Goal: Task Accomplishment & Management: Manage account settings

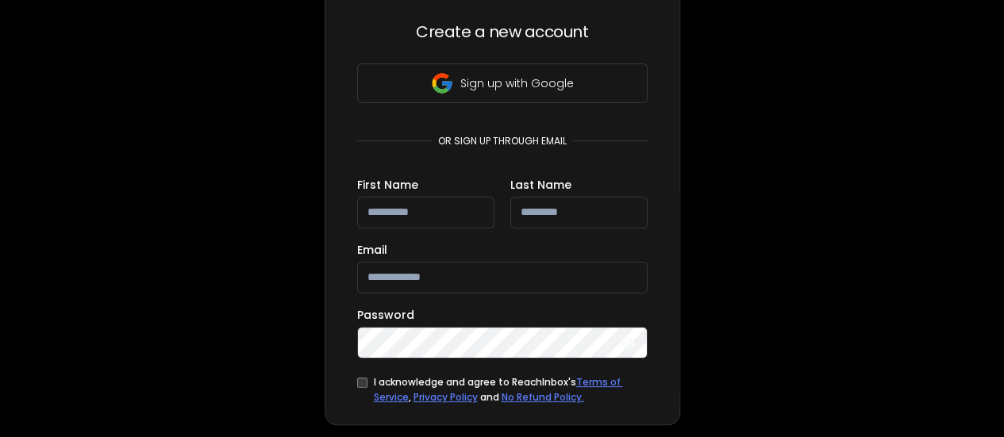
scroll to position [125, 0]
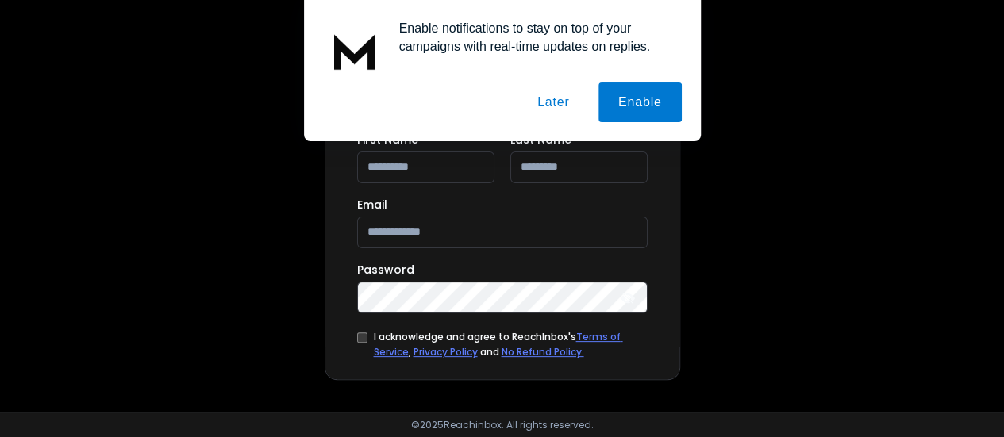
click at [558, 102] on button "Later" at bounding box center [552, 103] width 71 height 40
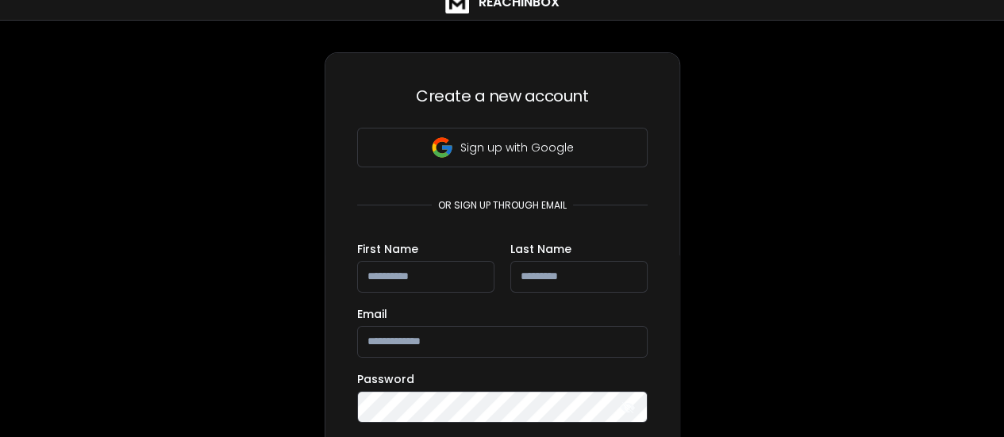
scroll to position [0, 0]
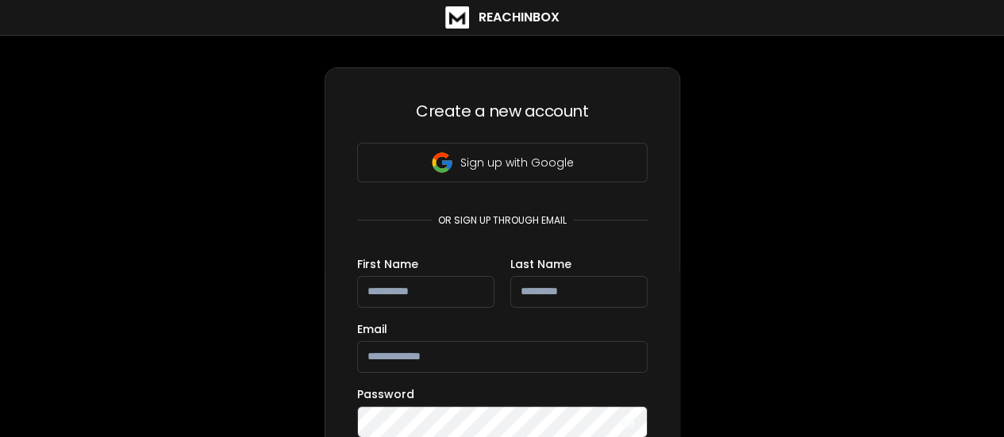
click at [409, 296] on input "text" at bounding box center [425, 292] width 137 height 32
click at [343, 240] on div "Create a new account Sign up with Google or sign up through email First Name La…" at bounding box center [501, 285] width 355 height 437
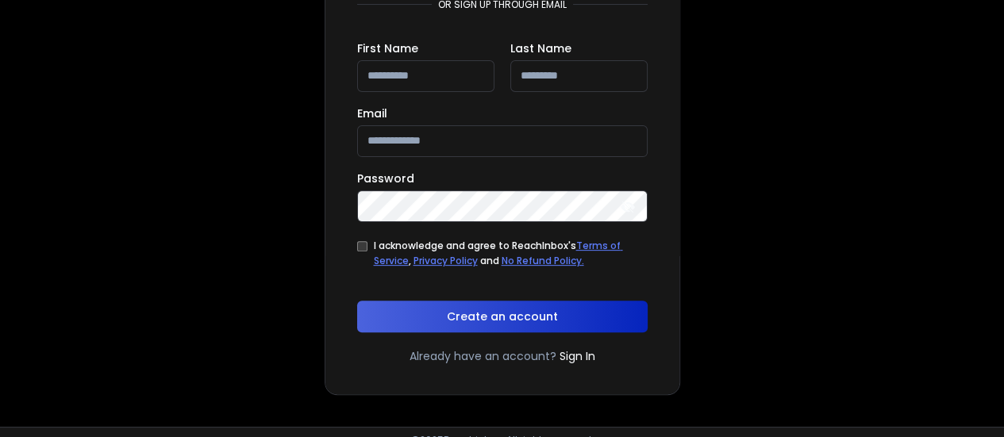
scroll to position [125, 0]
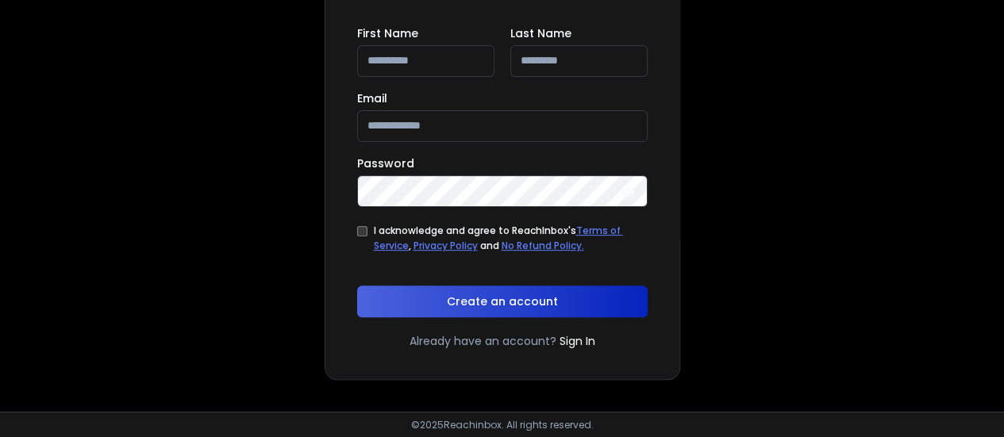
click at [574, 340] on link "Sign In" at bounding box center [577, 341] width 36 height 16
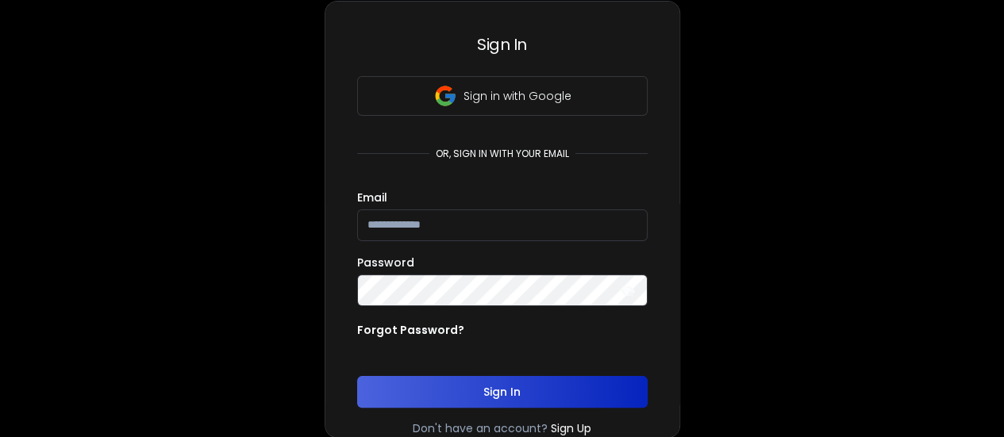
click at [422, 228] on input "email" at bounding box center [502, 225] width 290 height 32
type input "**********"
click at [506, 390] on button "Sign In" at bounding box center [502, 392] width 290 height 32
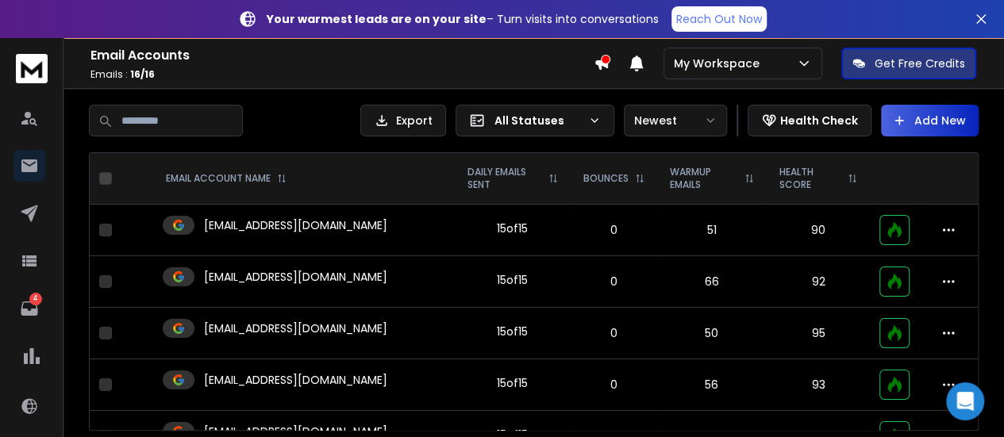
click at [308, 224] on p "[EMAIL_ADDRESS][DOMAIN_NAME]" at bounding box center [295, 225] width 183 height 16
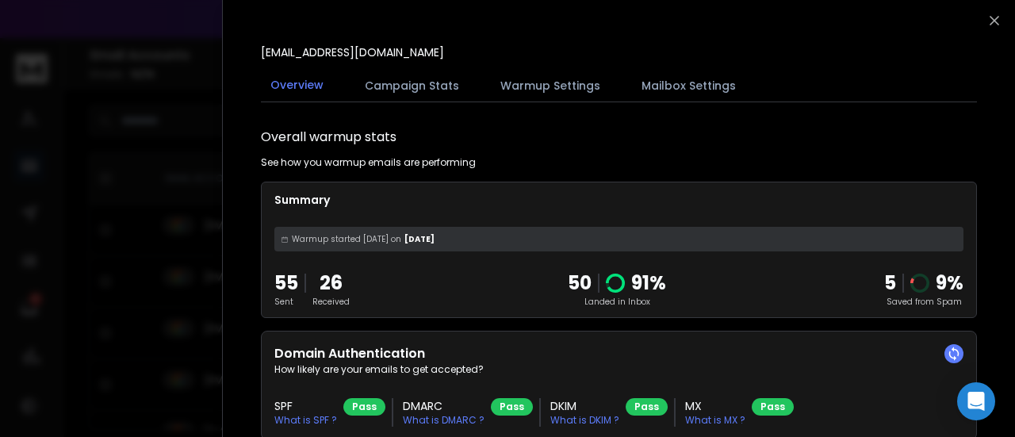
click at [312, 76] on button "Overview" at bounding box center [297, 85] width 72 height 36
